Goal: Task Accomplishment & Management: Manage account settings

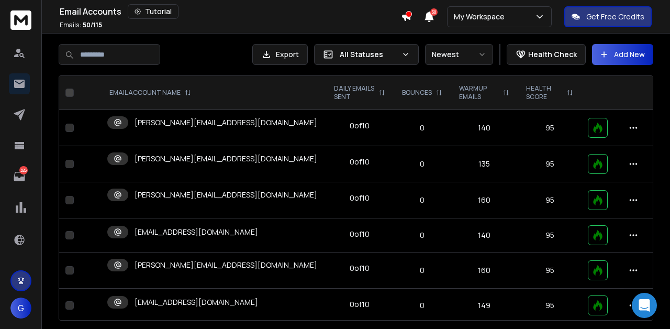
click at [270, 4] on div "Email Accounts Tutorial" at bounding box center [230, 11] width 341 height 15
click at [38, 119] on div "326 G" at bounding box center [21, 164] width 42 height 329
click at [31, 119] on div at bounding box center [21, 116] width 24 height 25
click at [26, 119] on link at bounding box center [19, 114] width 21 height 21
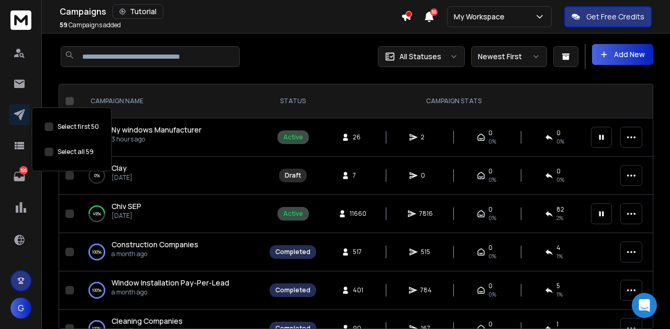
click at [31, 173] on div "326" at bounding box center [21, 178] width 24 height 25
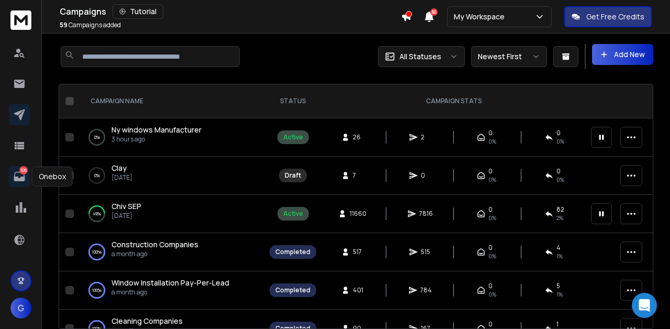
click at [24, 173] on p "326" at bounding box center [23, 170] width 8 height 8
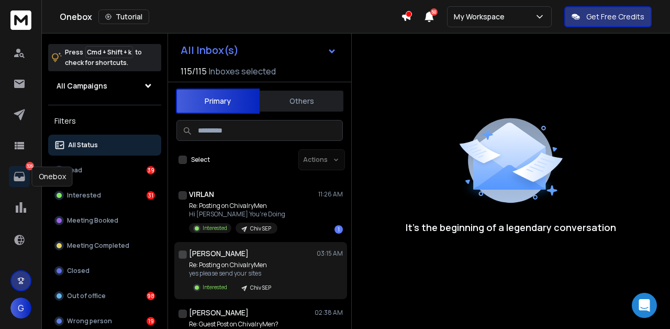
click at [290, 245] on div "[PERSON_NAME] 03:15 AM Re: Posting on ChivalryMen yes please send your sites In…" at bounding box center [260, 270] width 173 height 57
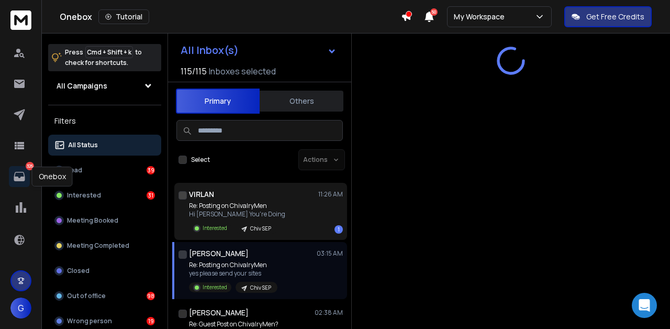
click at [290, 222] on div "Re: Posting on ChivalryMen Hi [PERSON_NAME] You're Doing Interested Chiv [DATE]" at bounding box center [266, 218] width 154 height 32
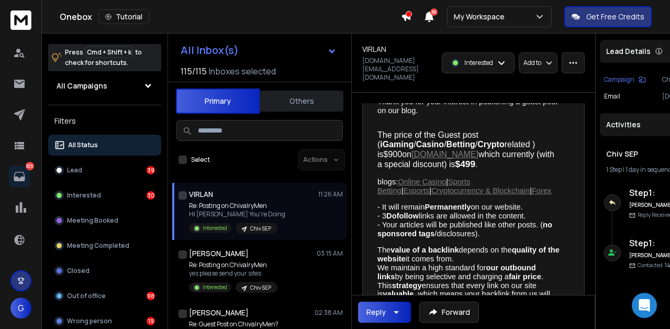
scroll to position [154, 0]
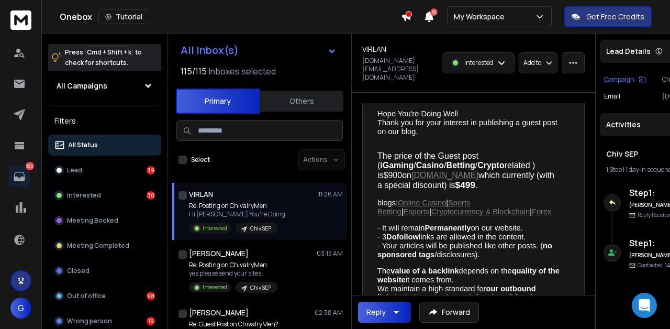
click at [585, 52] on button "button" at bounding box center [573, 62] width 23 height 21
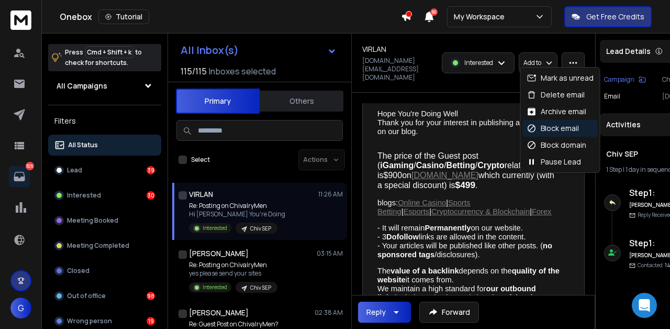
click at [574, 131] on div "Block email" at bounding box center [553, 128] width 52 height 10
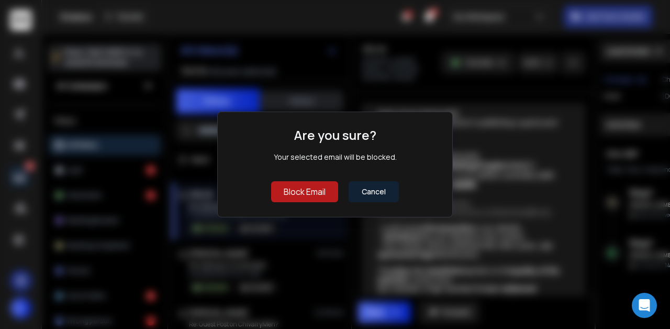
click at [319, 182] on button "Block Email" at bounding box center [304, 191] width 67 height 21
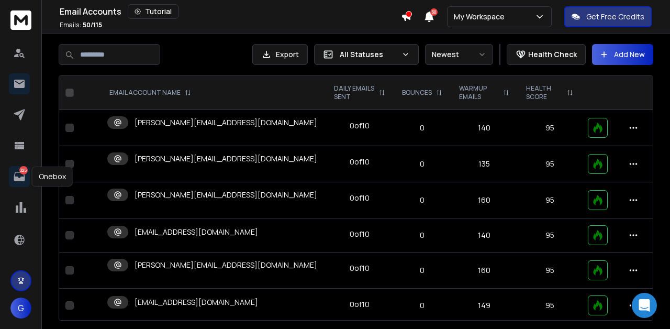
click at [20, 169] on p "325" at bounding box center [23, 170] width 8 height 8
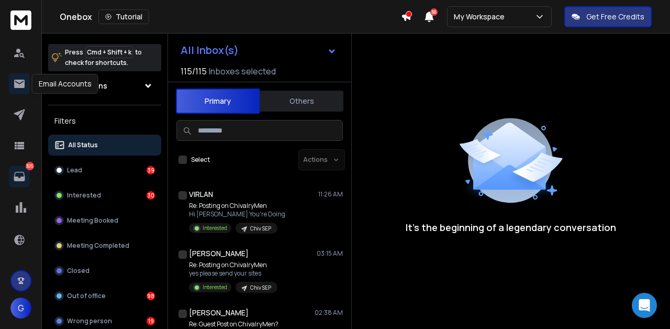
click at [15, 84] on icon at bounding box center [19, 84] width 10 height 8
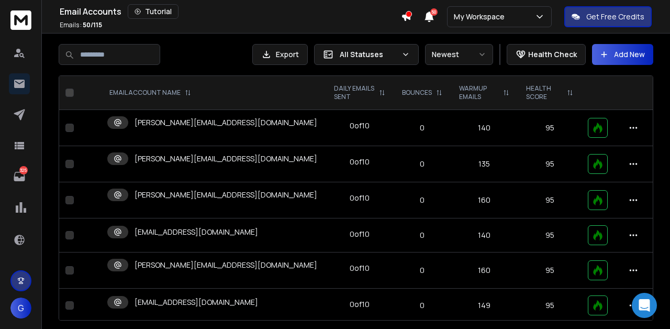
click at [149, 58] on input at bounding box center [110, 54] width 102 height 21
type input "***"
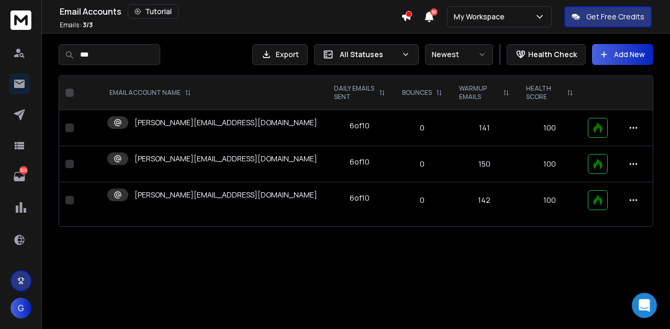
click at [167, 126] on p "emma@seoinquire.com" at bounding box center [226, 122] width 183 height 10
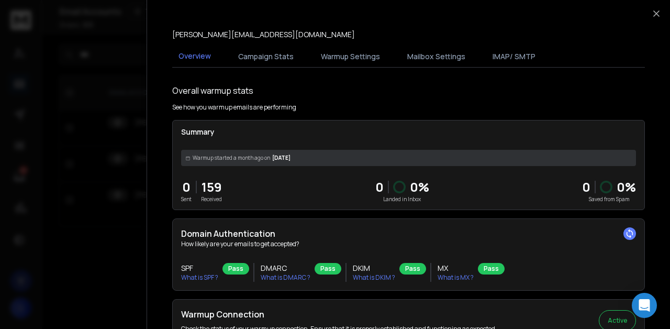
click at [411, 54] on button "Mailbox Settings" at bounding box center [436, 56] width 71 height 23
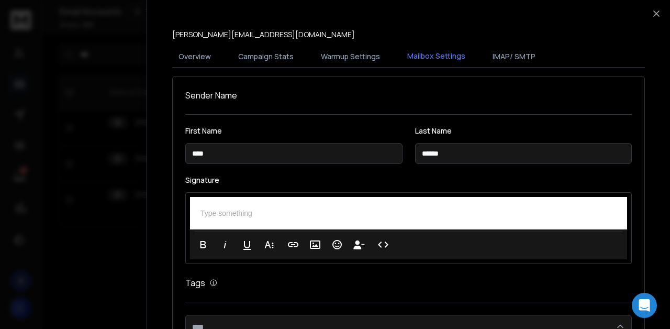
click at [364, 54] on button "Warmup Settings" at bounding box center [351, 56] width 72 height 23
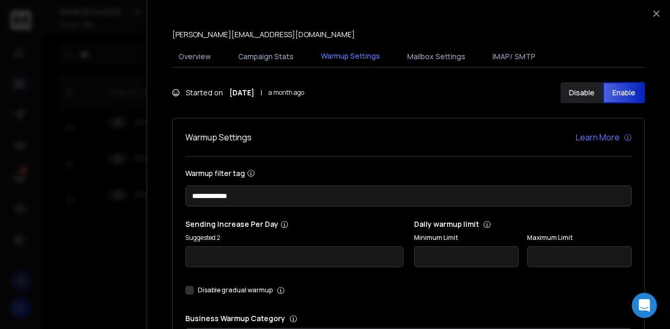
click at [454, 57] on button "Mailbox Settings" at bounding box center [436, 56] width 71 height 23
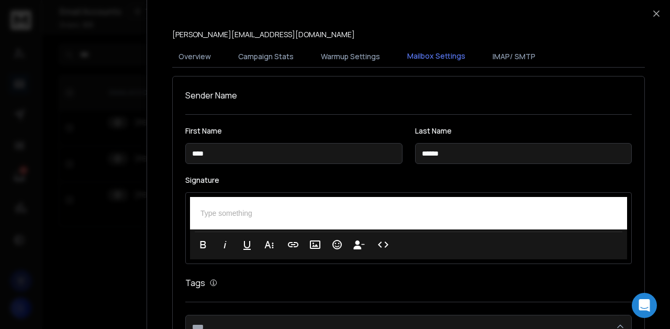
click at [489, 57] on button "IMAP/ SMTP" at bounding box center [513, 56] width 55 height 23
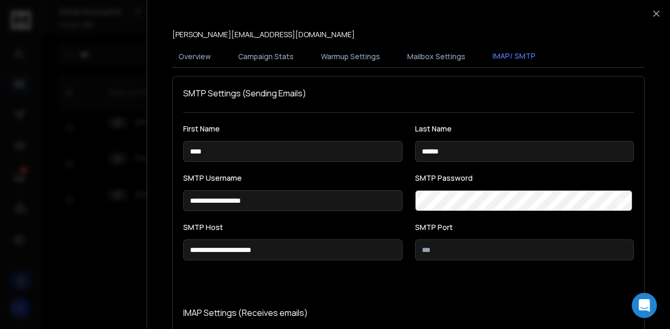
scroll to position [131, 0]
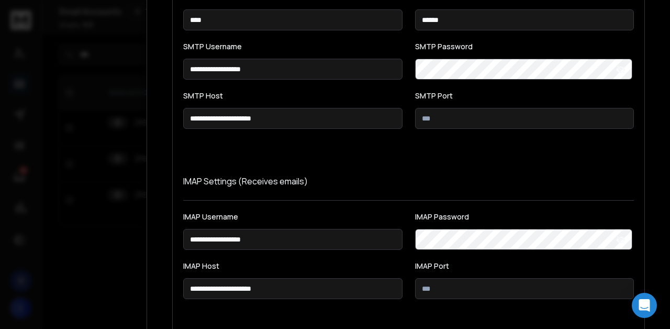
click at [259, 61] on input "**********" at bounding box center [292, 69] width 219 height 21
click at [616, 69] on icon at bounding box center [620, 69] width 9 height 9
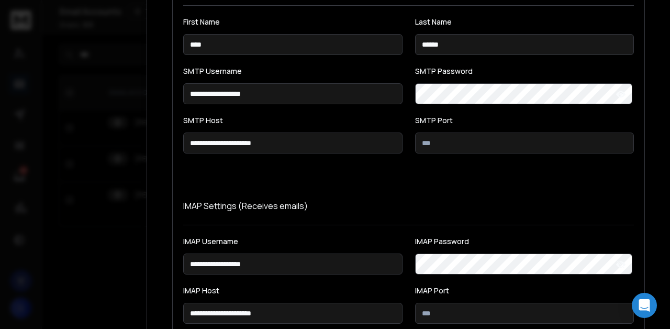
scroll to position [105, 0]
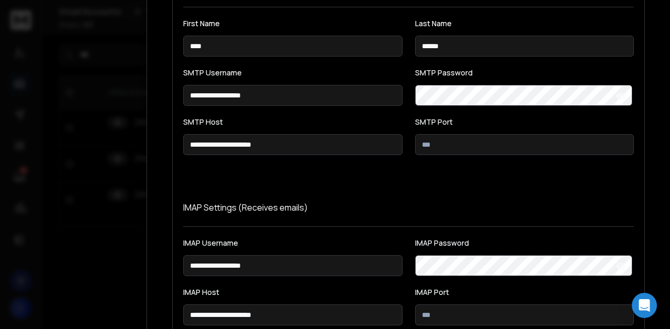
click at [283, 135] on input "SMTP Host" at bounding box center [292, 144] width 219 height 21
click at [278, 85] on input "**********" at bounding box center [292, 95] width 219 height 21
click at [276, 91] on input "**********" at bounding box center [292, 95] width 219 height 21
click at [119, 122] on div at bounding box center [335, 164] width 670 height 329
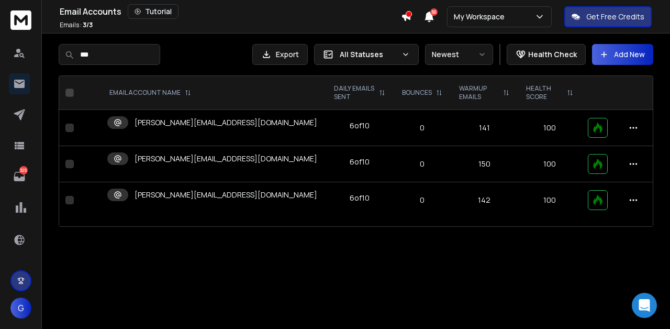
click at [182, 195] on p "emily@seoinquire.com" at bounding box center [226, 194] width 183 height 10
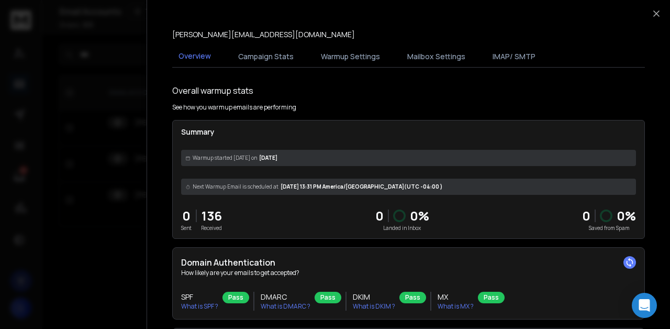
click at [405, 57] on button "Mailbox Settings" at bounding box center [436, 56] width 71 height 23
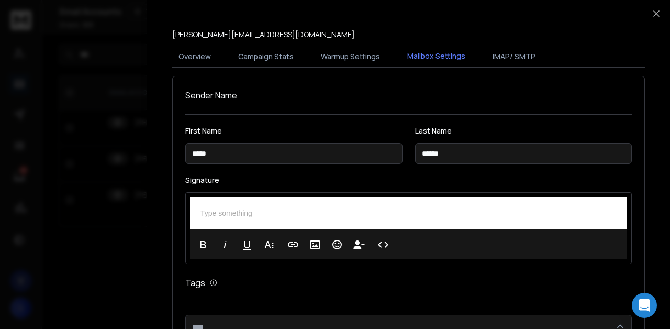
click at [489, 55] on button "IMAP/ SMTP" at bounding box center [513, 56] width 55 height 23
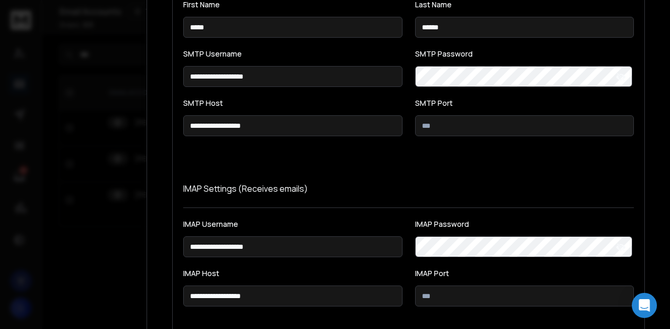
scroll to position [123, 0]
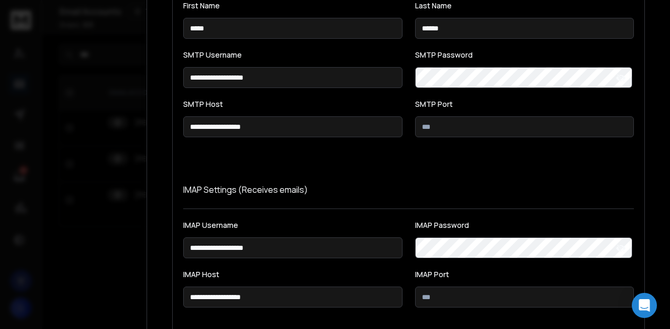
click at [308, 126] on input "SMTP Host" at bounding box center [292, 126] width 219 height 21
click at [308, 80] on input "**********" at bounding box center [292, 77] width 219 height 21
click at [618, 82] on icon at bounding box center [620, 77] width 9 height 9
click at [150, 128] on div "**********" at bounding box center [408, 164] width 523 height 329
click at [88, 128] on div at bounding box center [335, 164] width 670 height 329
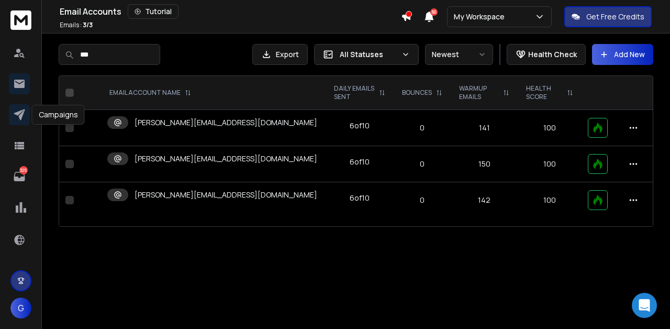
click at [19, 116] on icon at bounding box center [19, 114] width 11 height 11
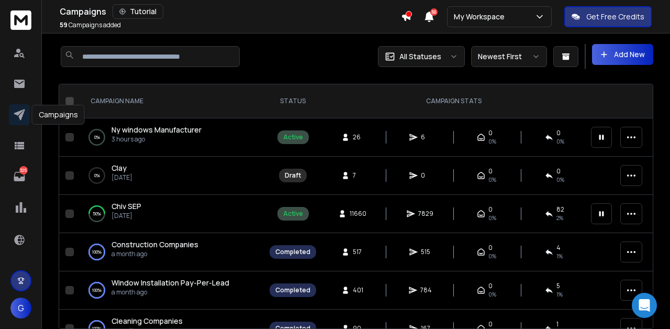
click at [175, 132] on span "Ny windows Manufacturer" at bounding box center [156, 130] width 90 height 10
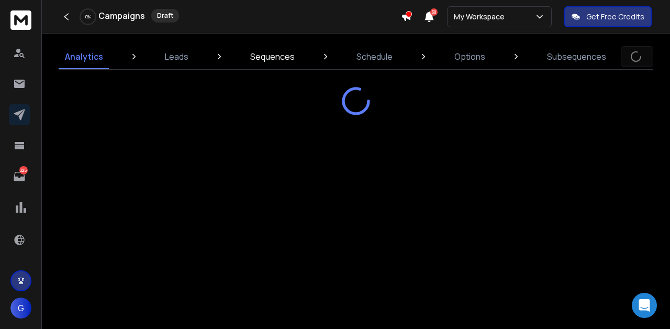
click at [277, 66] on link "Sequences" at bounding box center [272, 56] width 57 height 25
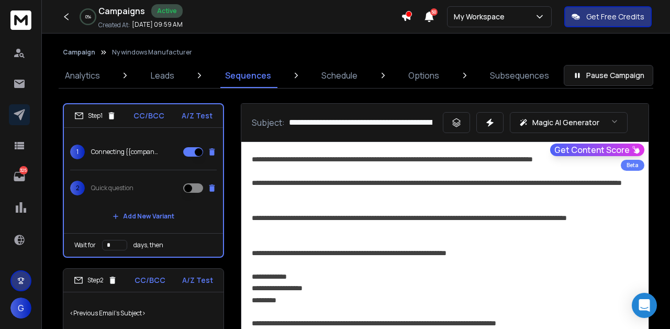
scroll to position [46, 0]
